Goal: Navigation & Orientation: Find specific page/section

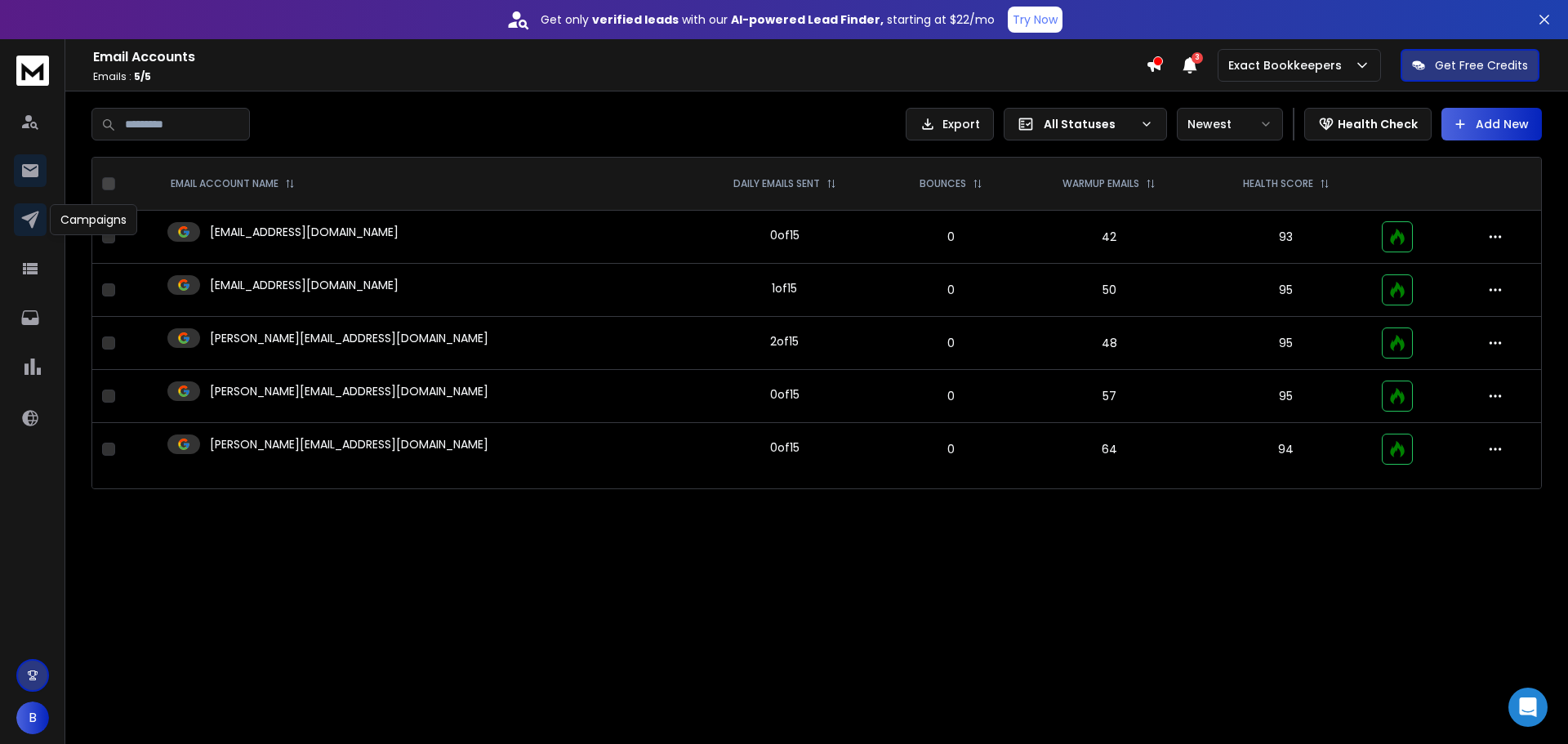
click at [21, 222] on icon at bounding box center [30, 220] width 20 height 20
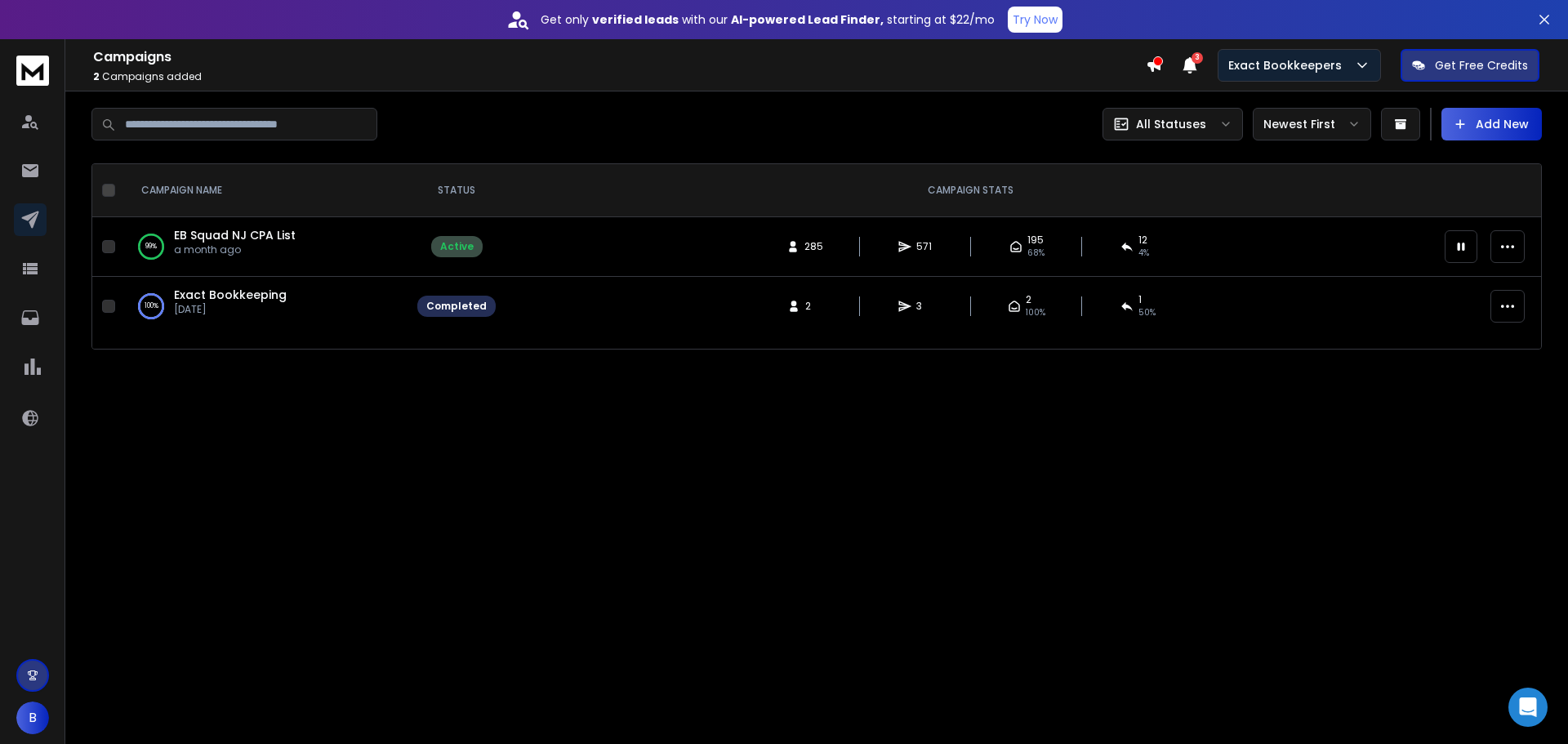
click at [1293, 72] on p "Exact Bookkeepers" at bounding box center [1288, 66] width 120 height 16
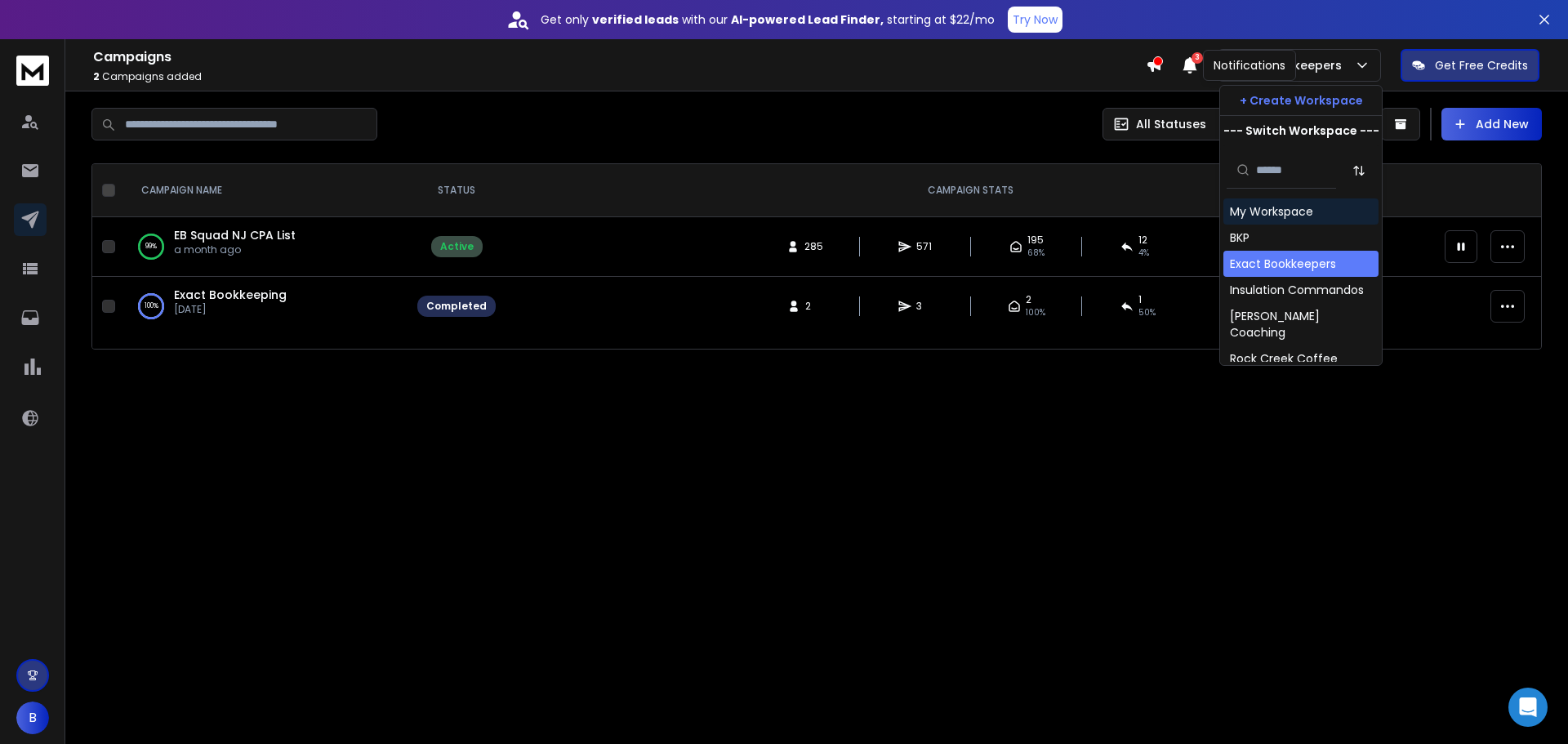
click at [1191, 64] on icon at bounding box center [1190, 65] width 15 height 16
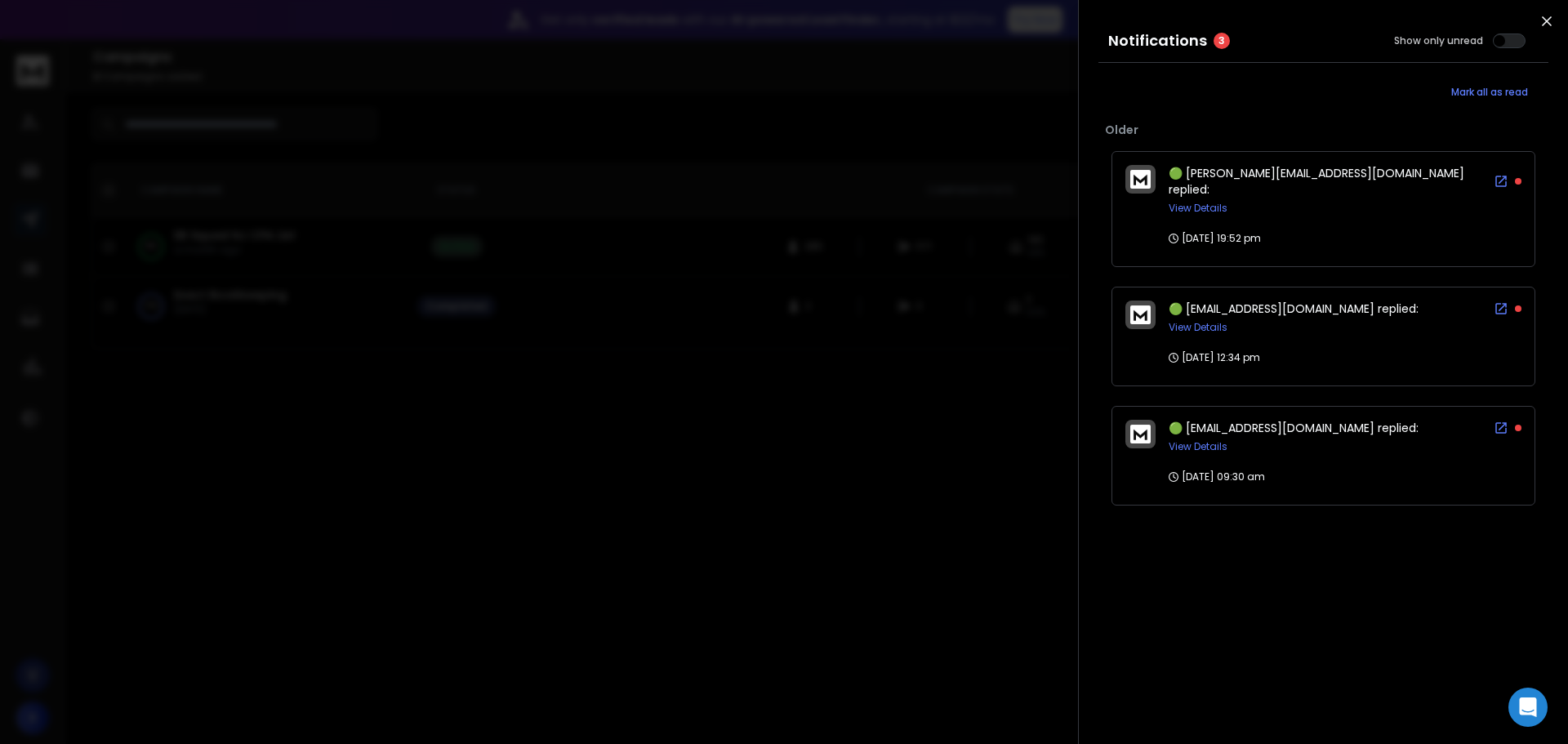
click at [1545, 14] on icon "button" at bounding box center [1547, 21] width 16 height 16
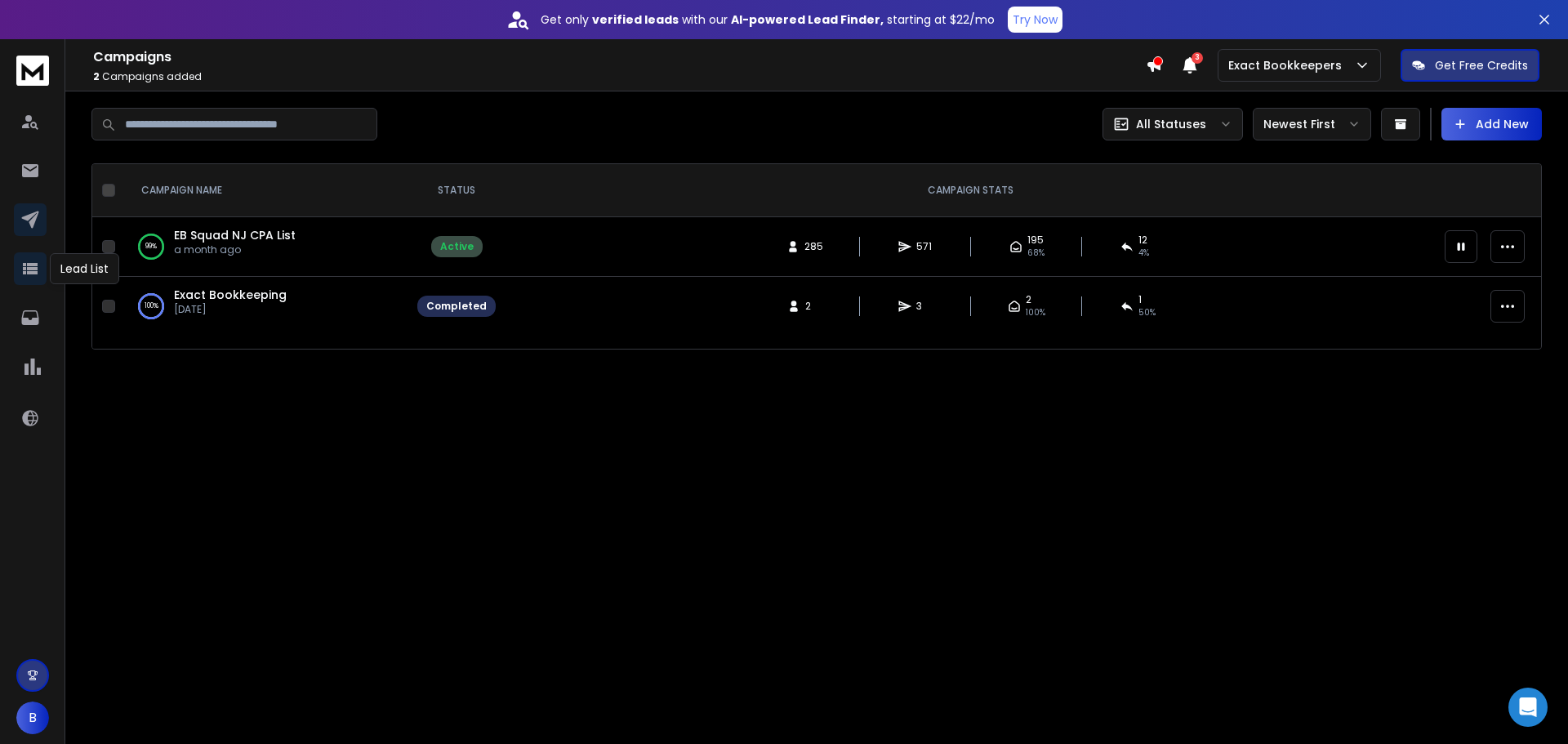
click at [35, 254] on link at bounding box center [30, 269] width 33 height 33
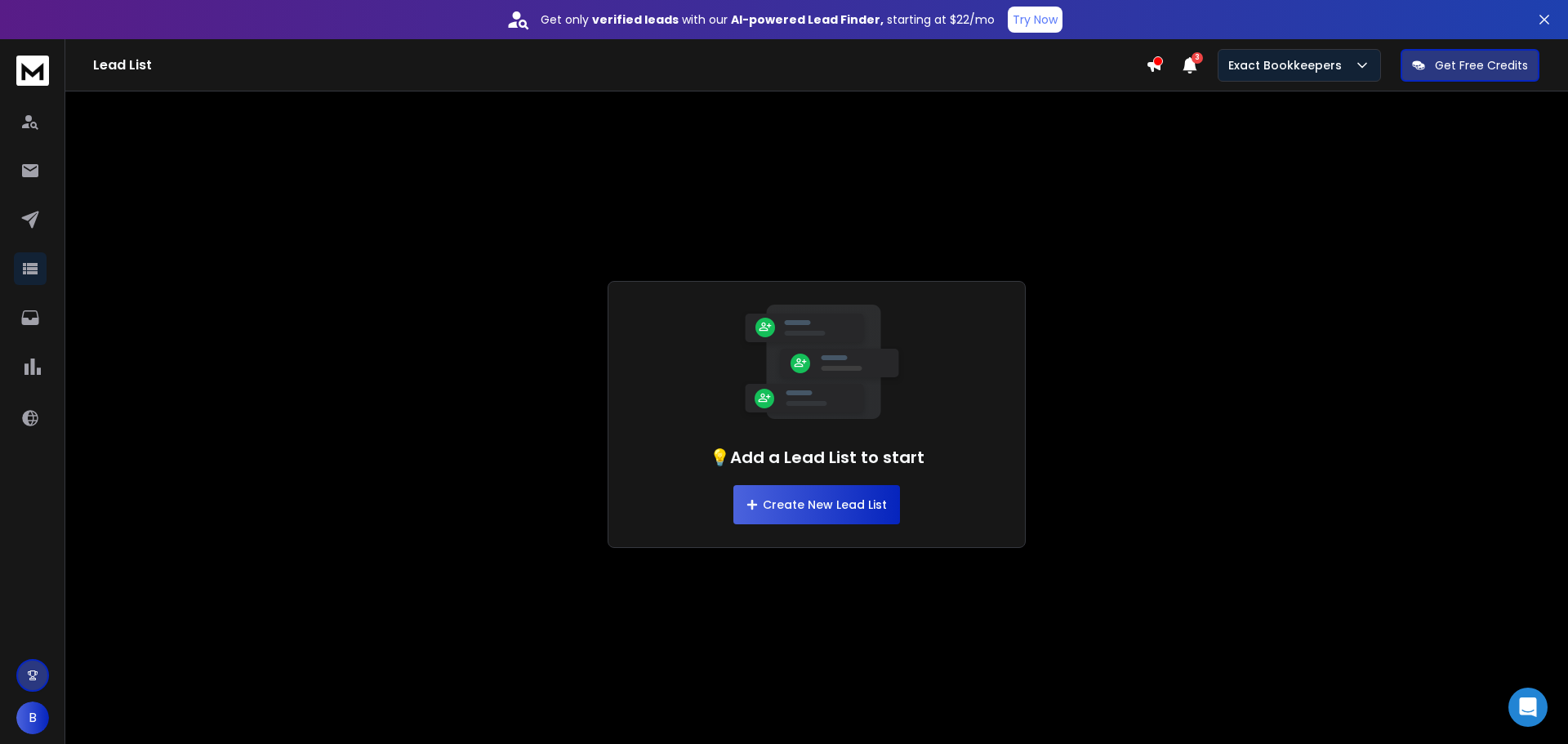
click at [1302, 59] on p "Exact Bookkeepers" at bounding box center [1288, 66] width 120 height 16
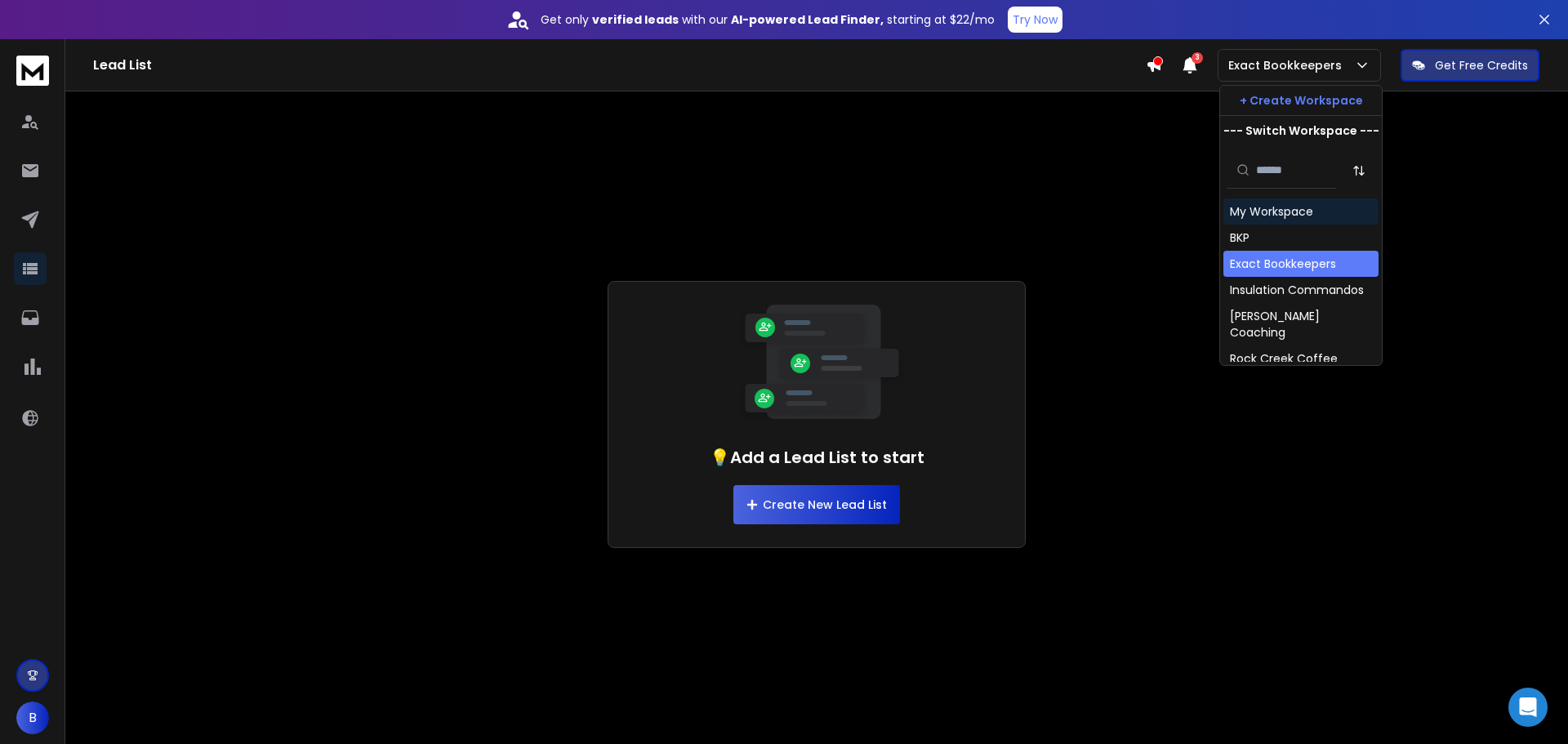
click at [1286, 210] on div "My Workspace" at bounding box center [1271, 211] width 83 height 16
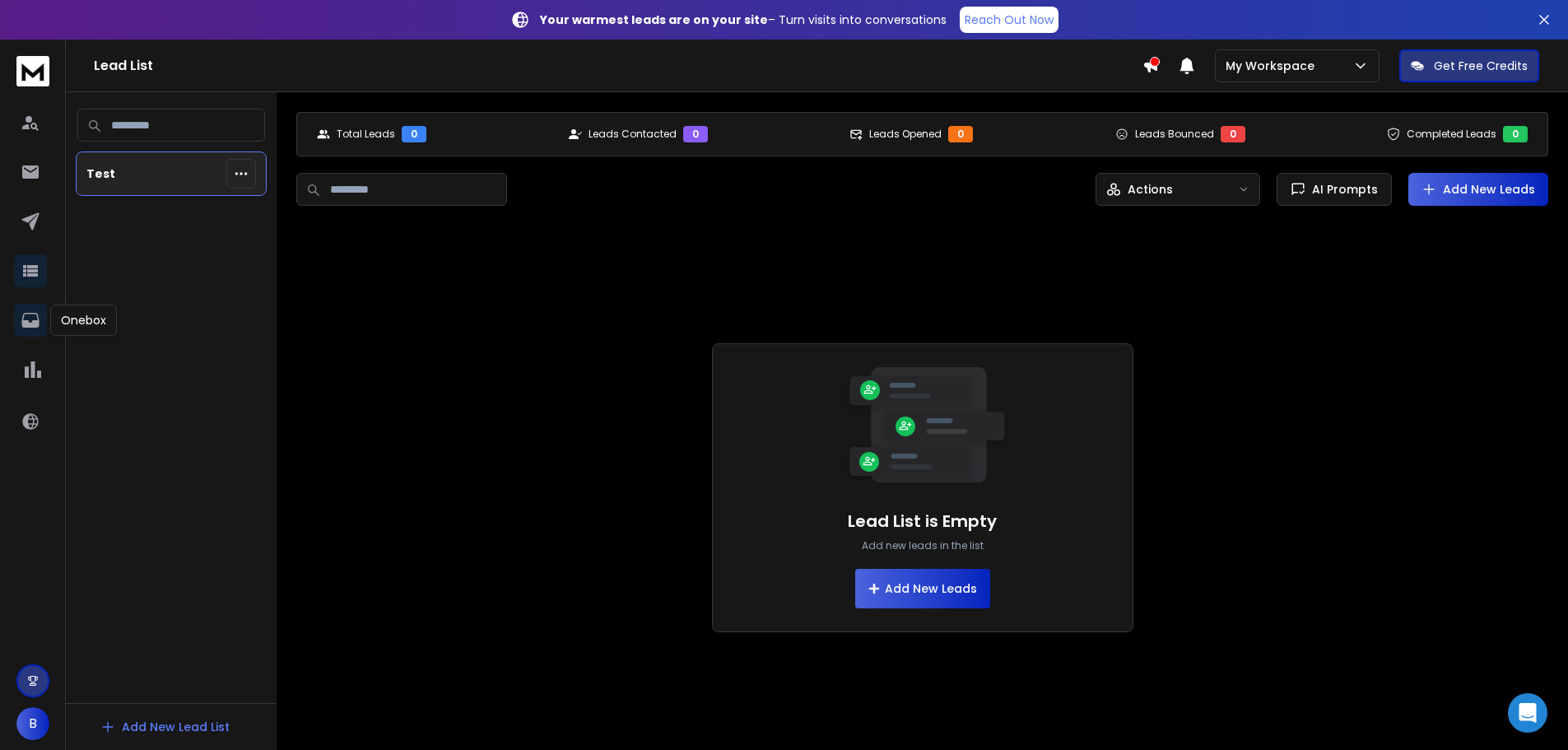
click at [32, 330] on link at bounding box center [31, 320] width 33 height 33
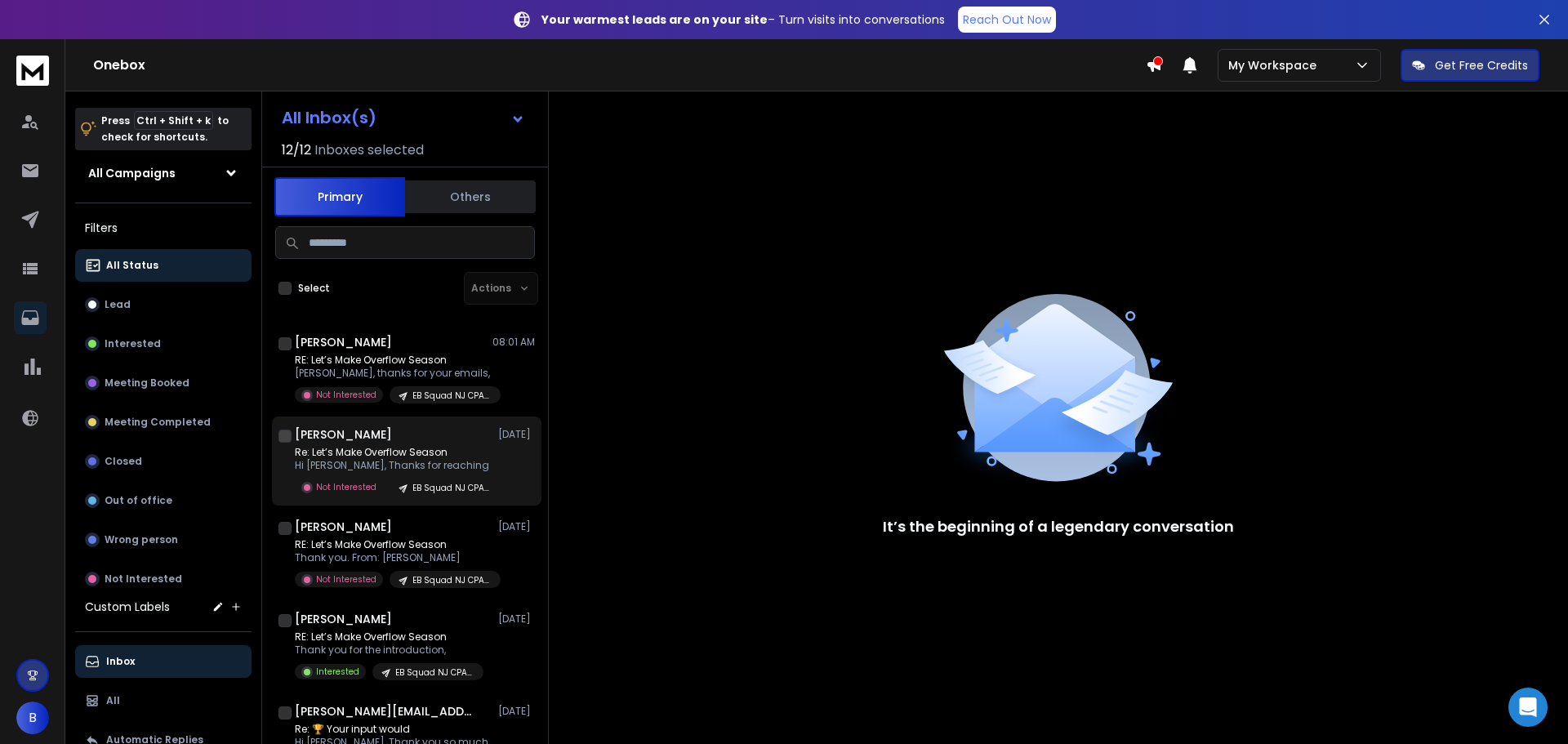
click at [397, 460] on p "Hi [PERSON_NAME], Thanks for reaching" at bounding box center [393, 465] width 196 height 13
